Goal: Navigation & Orientation: Find specific page/section

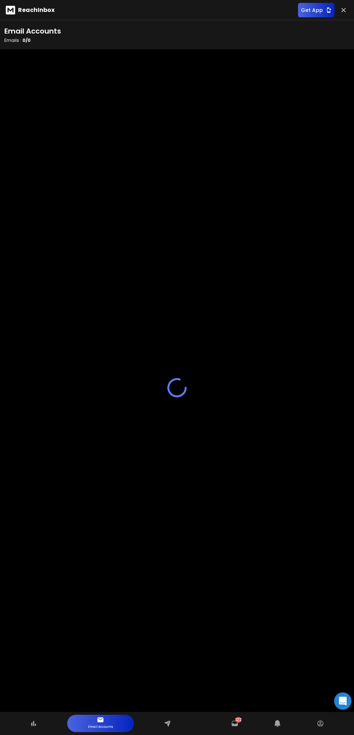
click at [238, 720] on span "122" at bounding box center [238, 720] width 7 height 6
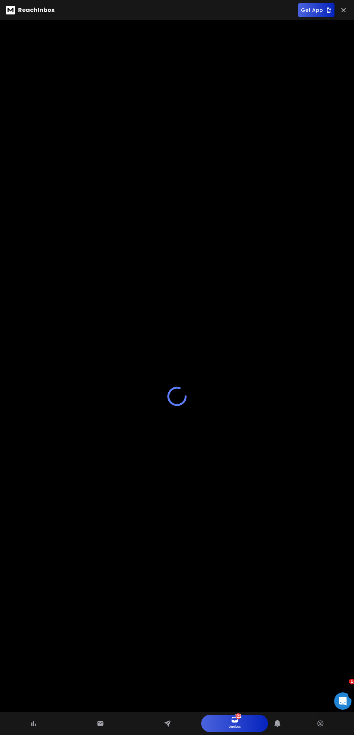
click at [234, 724] on p "Onebox" at bounding box center [235, 727] width 12 height 7
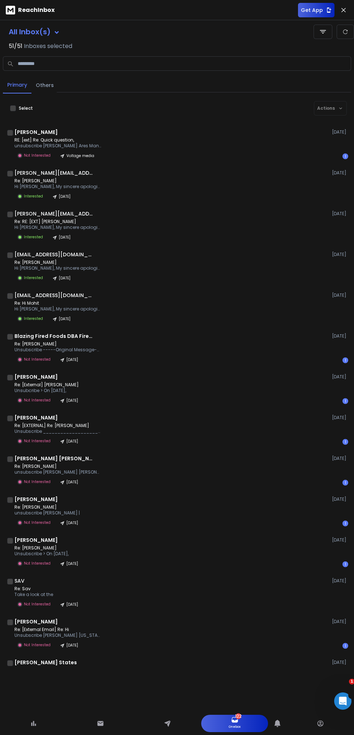
click at [320, 724] on icon at bounding box center [320, 723] width 2 height 2
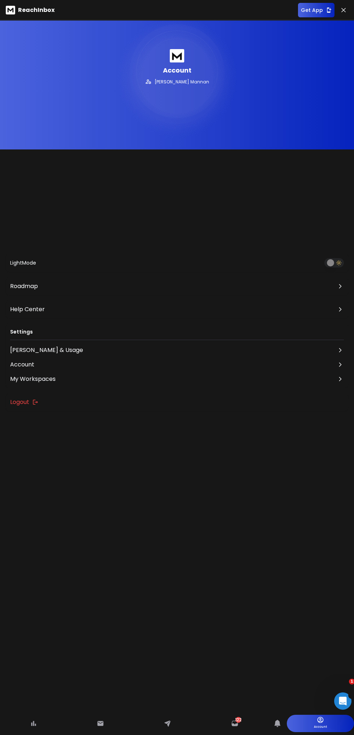
click at [238, 720] on span "122" at bounding box center [238, 720] width 7 height 6
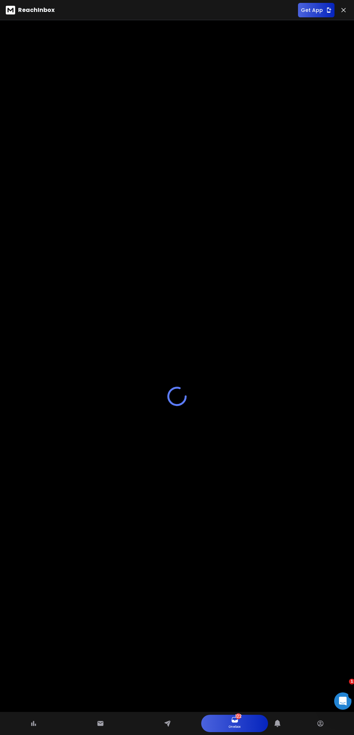
click at [231, 553] on div at bounding box center [177, 396] width 354 height 735
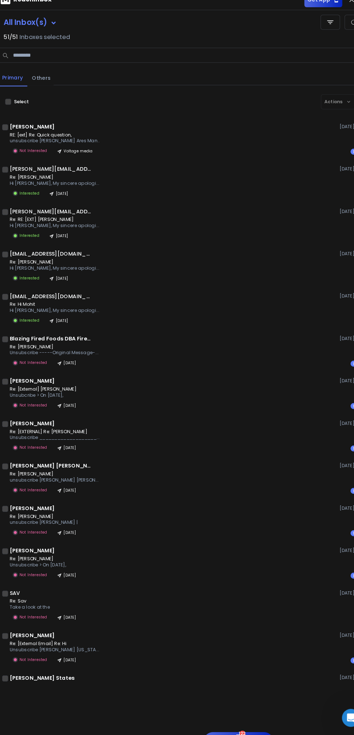
scroll to position [3, 0]
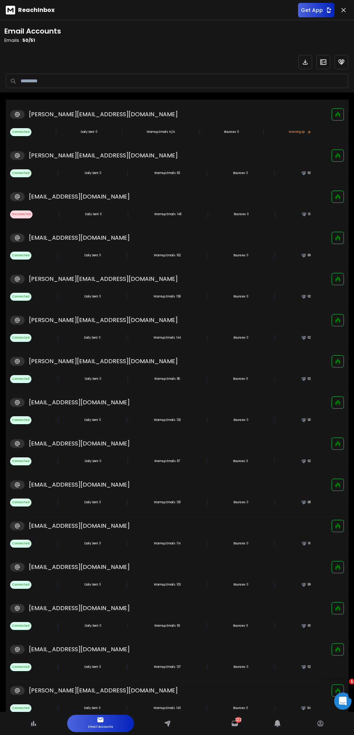
click at [234, 724] on icon at bounding box center [234, 723] width 7 height 7
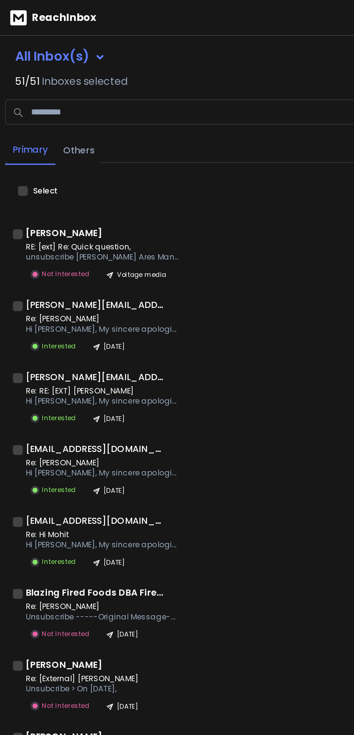
click at [121, 280] on div "Re: Joshua Hi Burdick, My sincere apologies for Interested Monday, 21st July, 2…" at bounding box center [181, 271] width 334 height 22
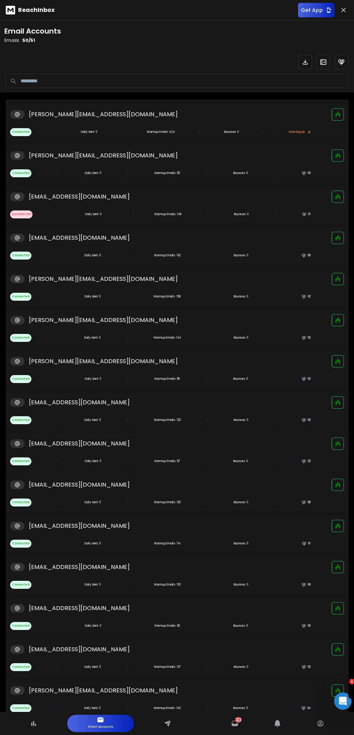
click at [246, 709] on p "0" at bounding box center [246, 709] width 1 height 4
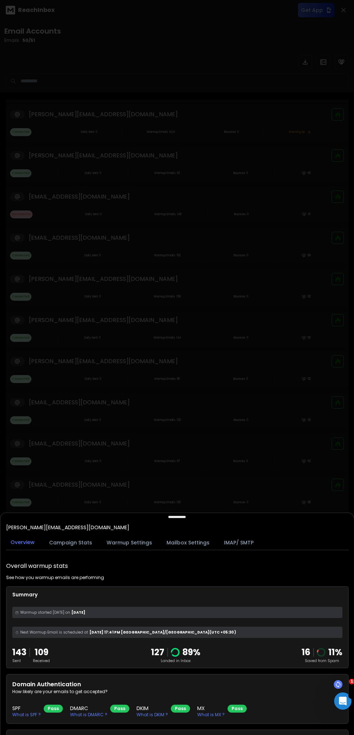
click at [250, 460] on div at bounding box center [177, 367] width 354 height 735
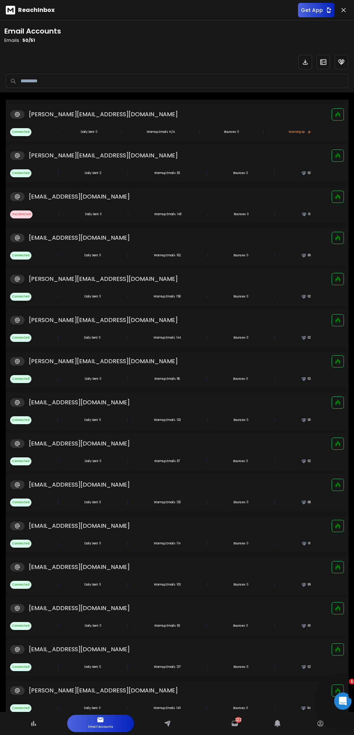
click at [239, 708] on p "Bounces" at bounding box center [239, 709] width 12 height 4
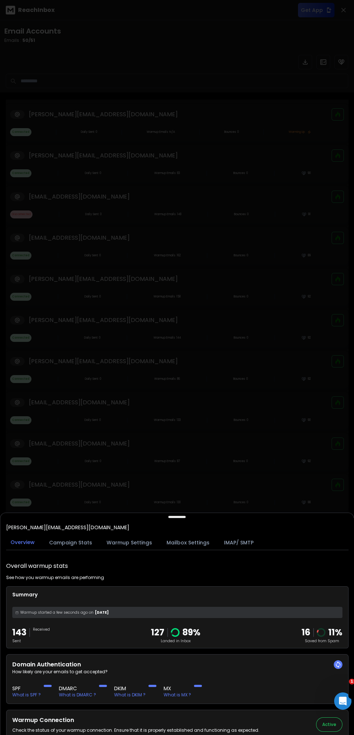
click at [260, 431] on div at bounding box center [177, 367] width 354 height 735
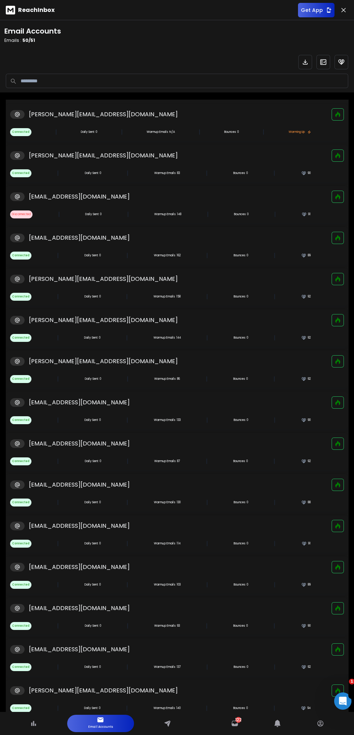
click at [170, 724] on icon at bounding box center [167, 723] width 7 height 7
